Goal: Information Seeking & Learning: Check status

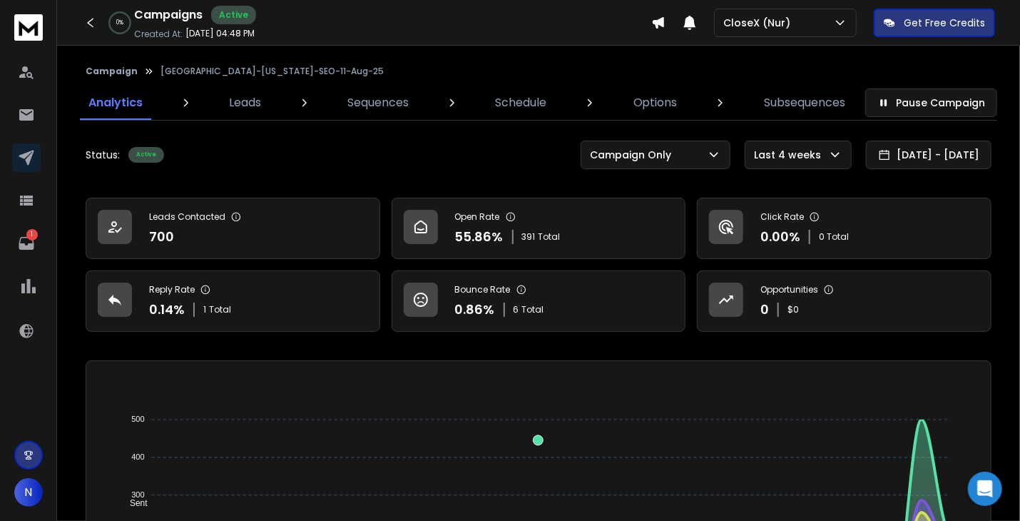
click at [263, 309] on link "Reply Rate 0.14 % 1 Total" at bounding box center [233, 300] width 295 height 61
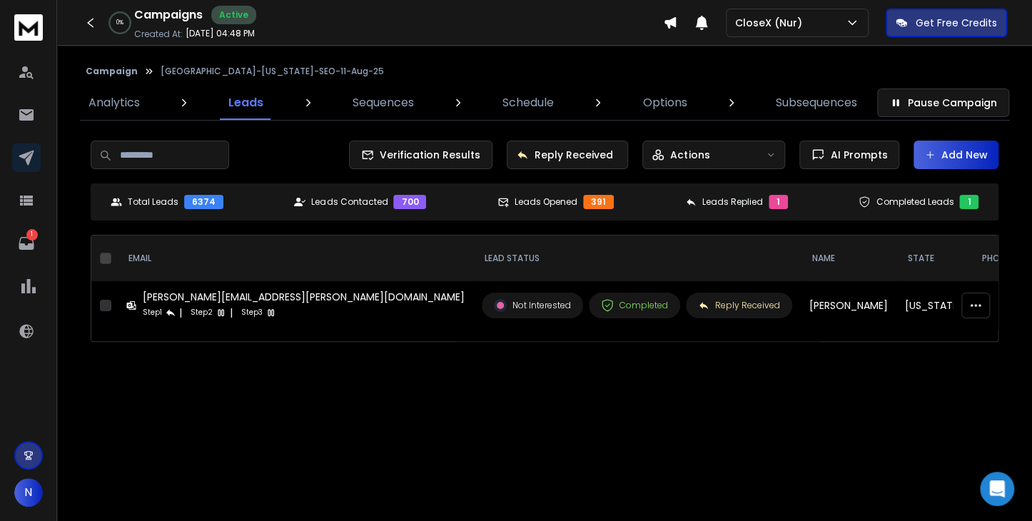
click at [305, 298] on div "[PERSON_NAME][EMAIL_ADDRESS][PERSON_NAME][DOMAIN_NAME]" at bounding box center [304, 297] width 322 height 14
click at [114, 105] on p "Analytics" at bounding box center [113, 102] width 51 height 17
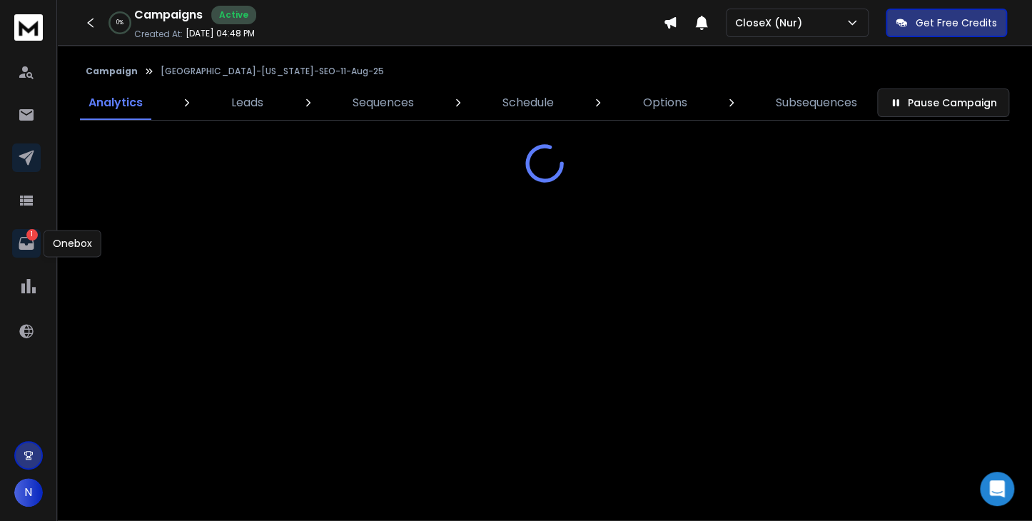
click at [23, 246] on icon at bounding box center [26, 243] width 15 height 13
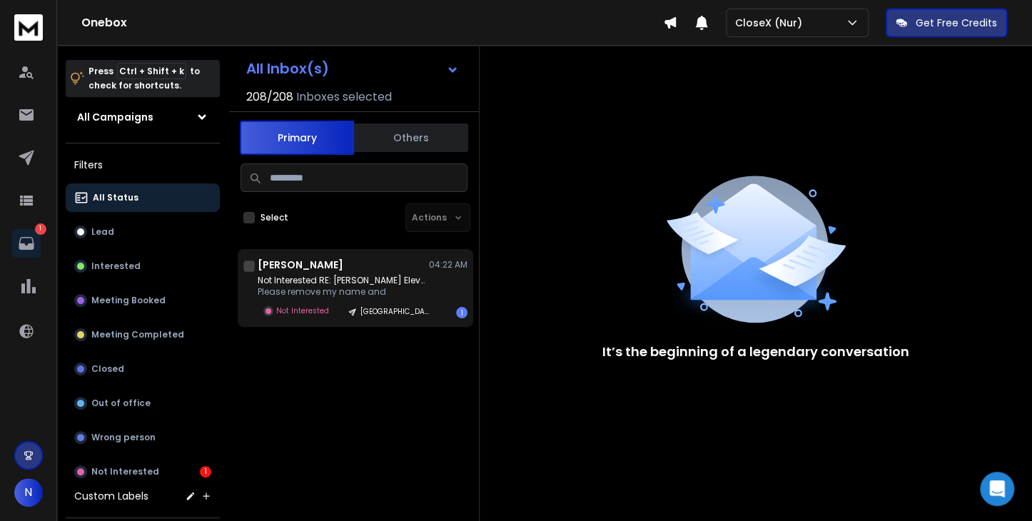
click at [327, 280] on p "Not Interested RE: [PERSON_NAME] Elevate" at bounding box center [343, 280] width 171 height 11
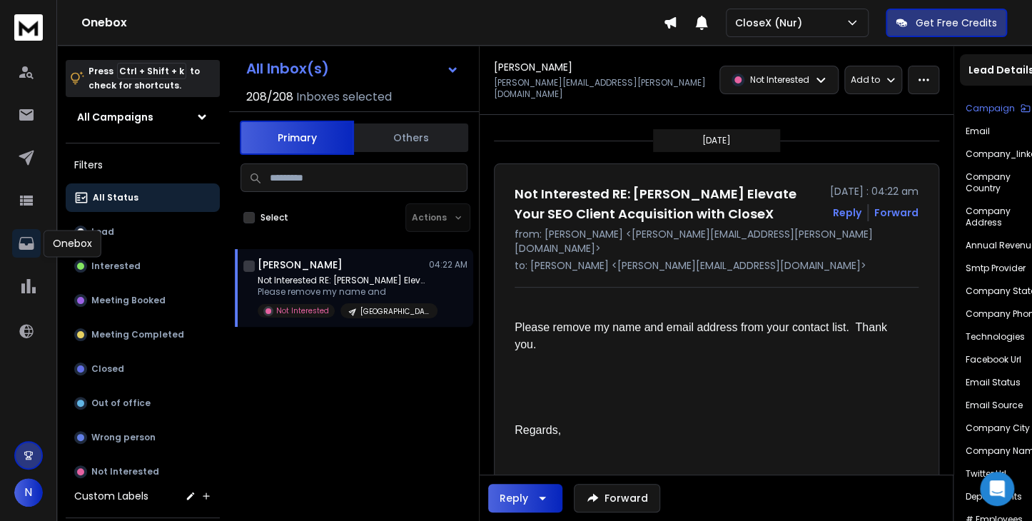
click at [31, 237] on icon at bounding box center [26, 243] width 15 height 13
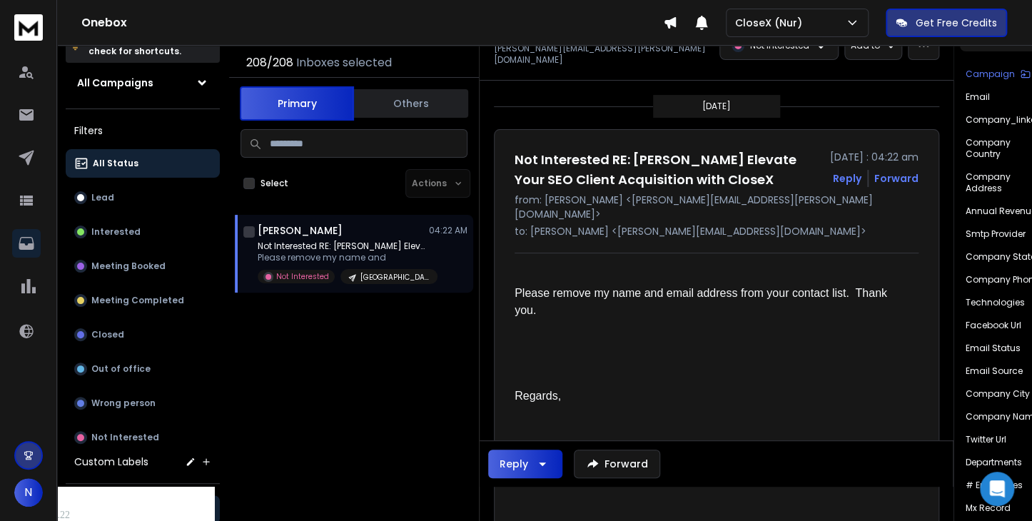
click at [141, 169] on button "All Status" at bounding box center [143, 163] width 154 height 29
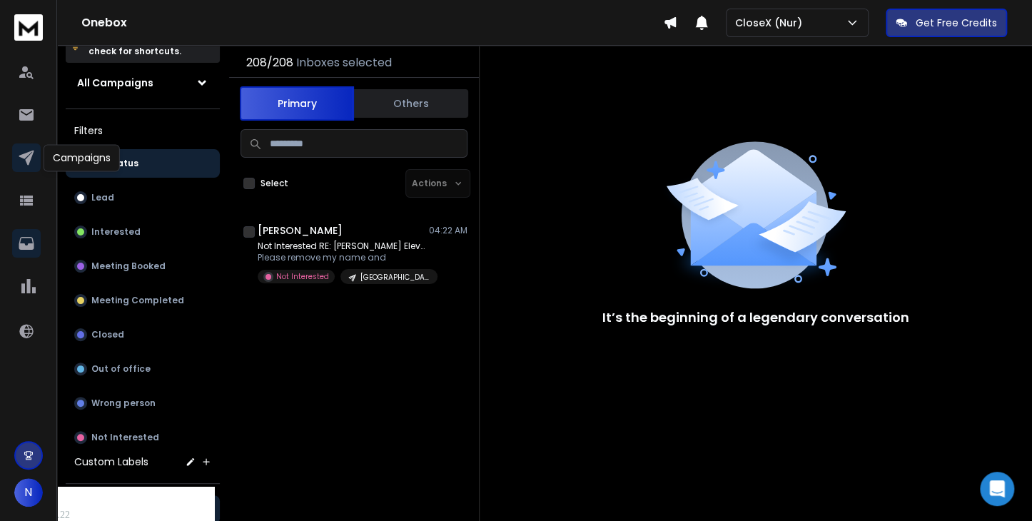
click at [26, 158] on icon at bounding box center [26, 157] width 15 height 15
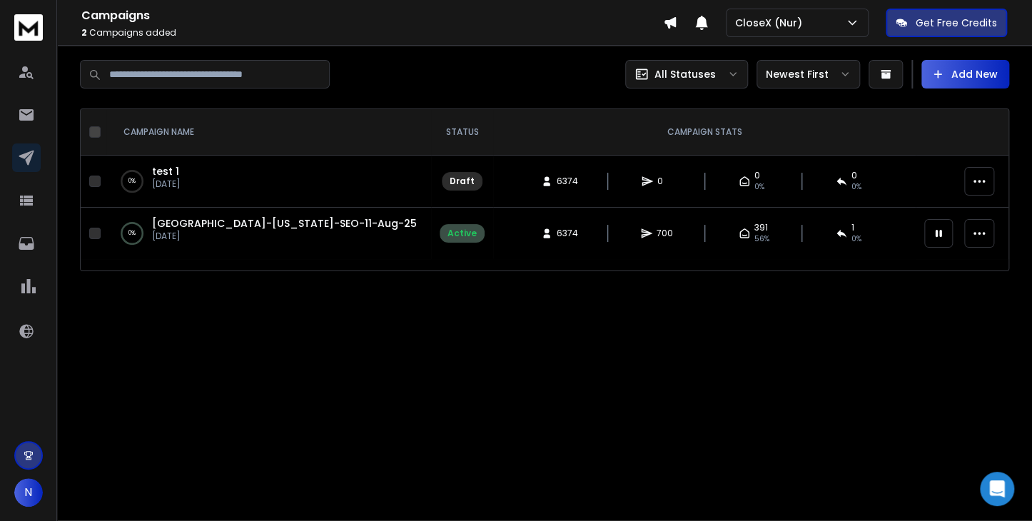
click at [258, 227] on span "[GEOGRAPHIC_DATA]-[US_STATE]-SEO-11-Aug-25" at bounding box center [284, 223] width 265 height 14
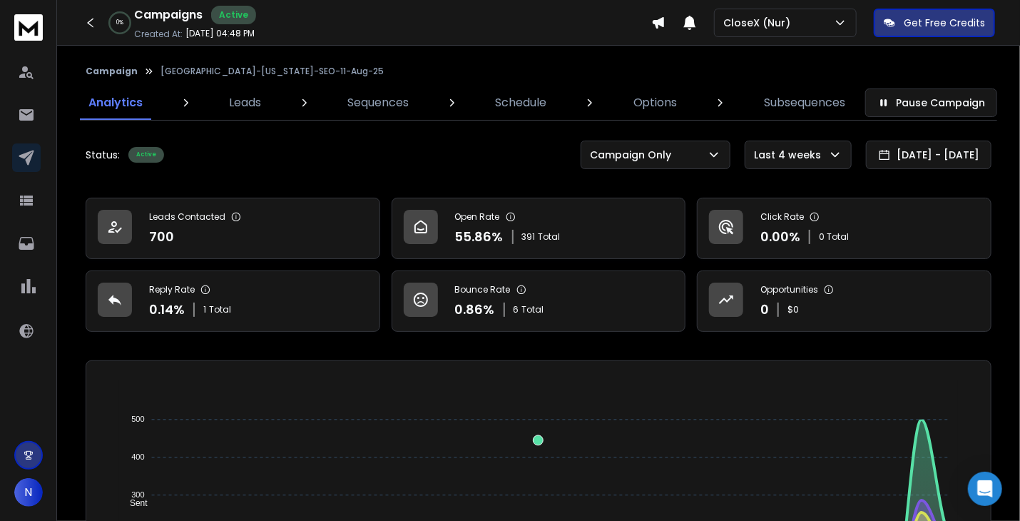
click at [340, 147] on div "Status: Active Pause Campaign Campaign Only Last 4 weeks [DATE] - [DATE]" at bounding box center [539, 155] width 906 height 29
